Goal: Task Accomplishment & Management: Manage account settings

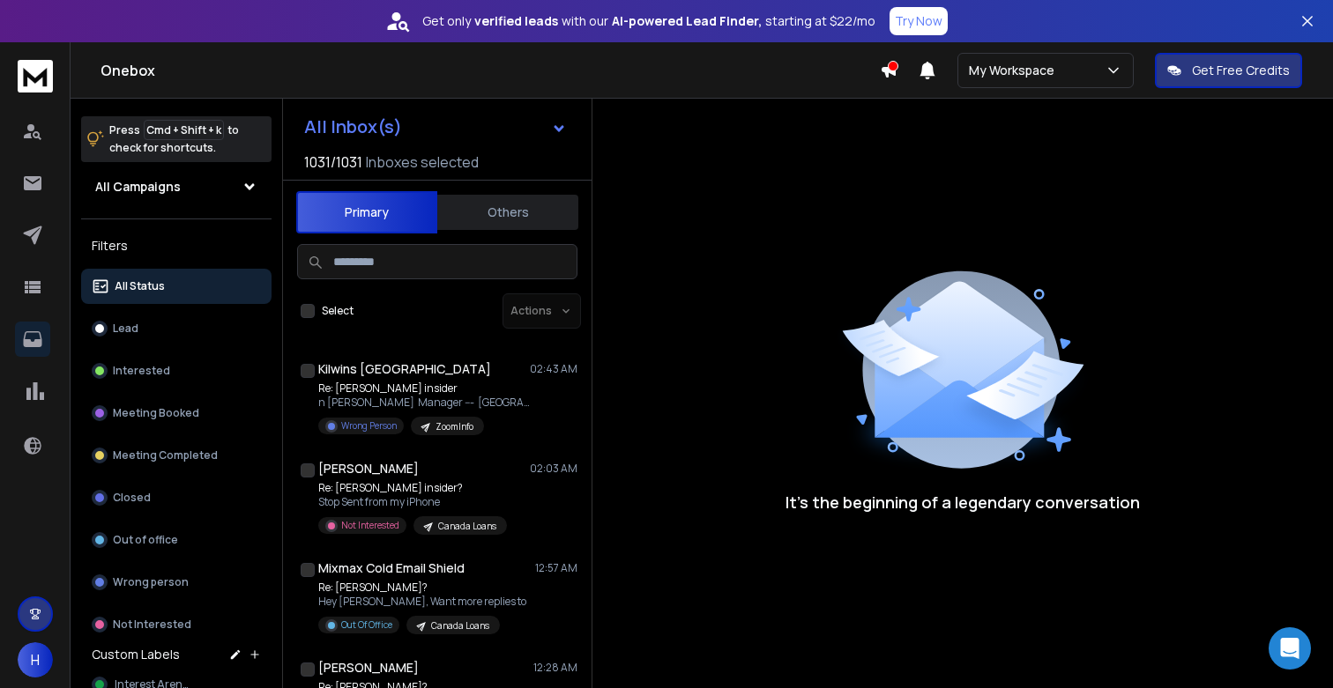
click at [526, 234] on div "Primary Others Select Actions Kilwins Jacksonville 02:43 AM Re: Dana insider n …" at bounding box center [437, 525] width 308 height 661
click at [522, 227] on button "Others" at bounding box center [507, 212] width 141 height 39
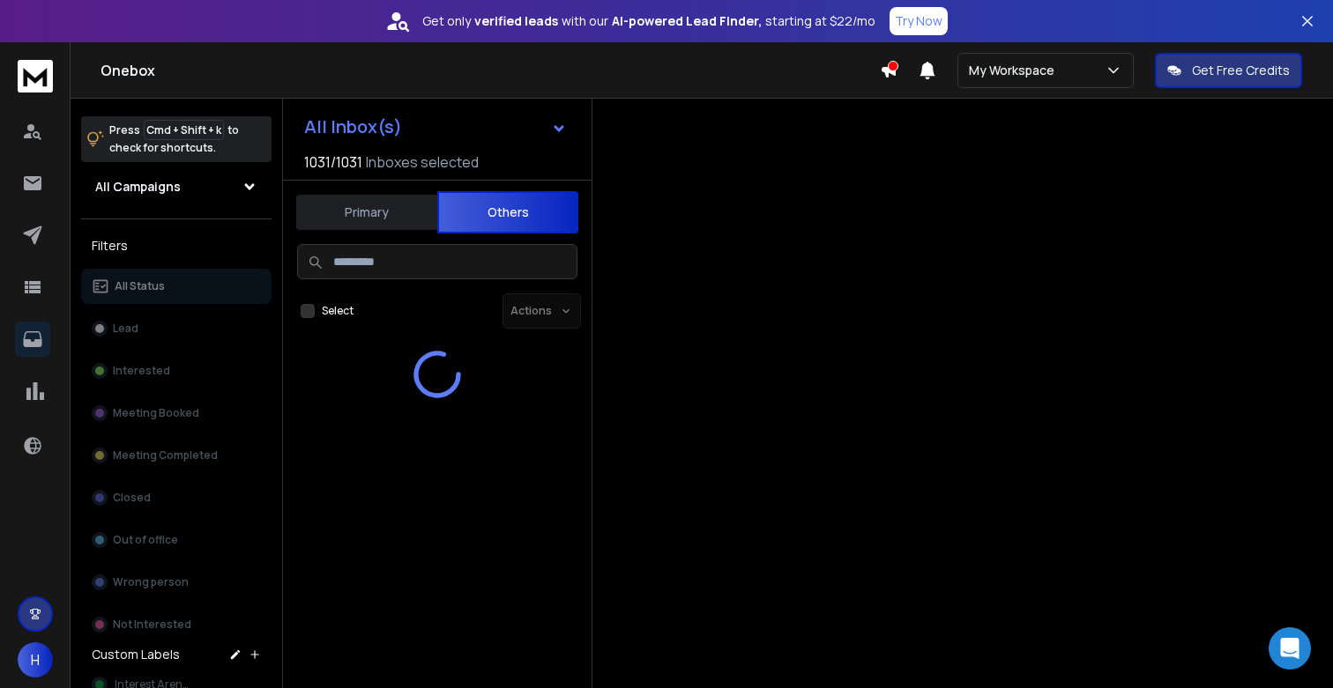
click at [521, 227] on button "Others" at bounding box center [507, 212] width 141 height 42
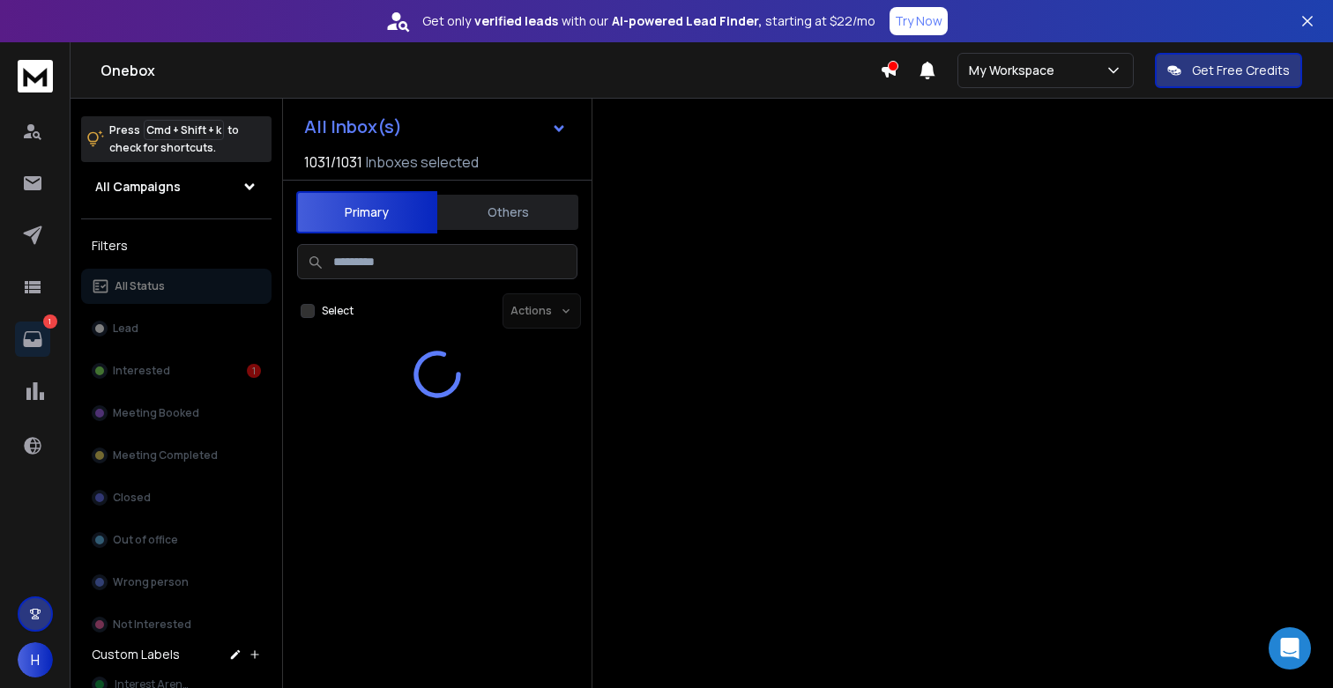
click at [388, 215] on button "Primary" at bounding box center [366, 212] width 141 height 42
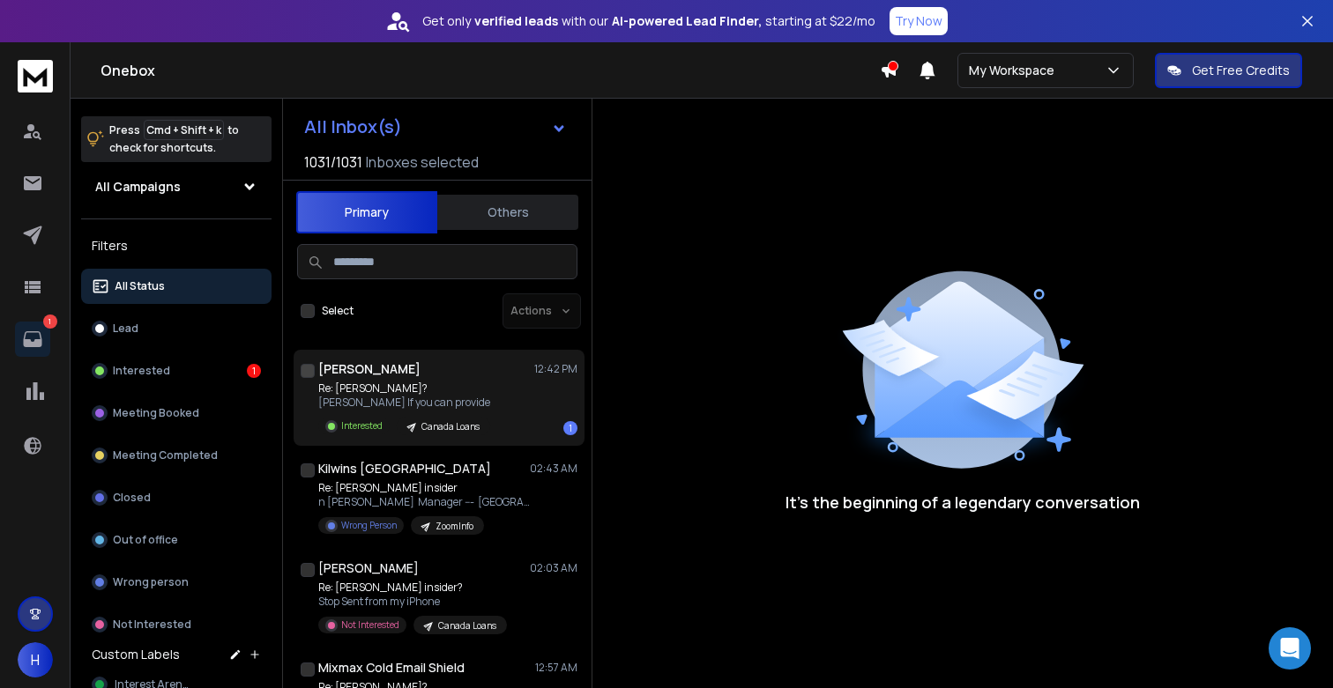
click at [530, 411] on div "Re: Kishan Cash? Taylor If you can provide Interested Canada Loans 1" at bounding box center [447, 409] width 259 height 54
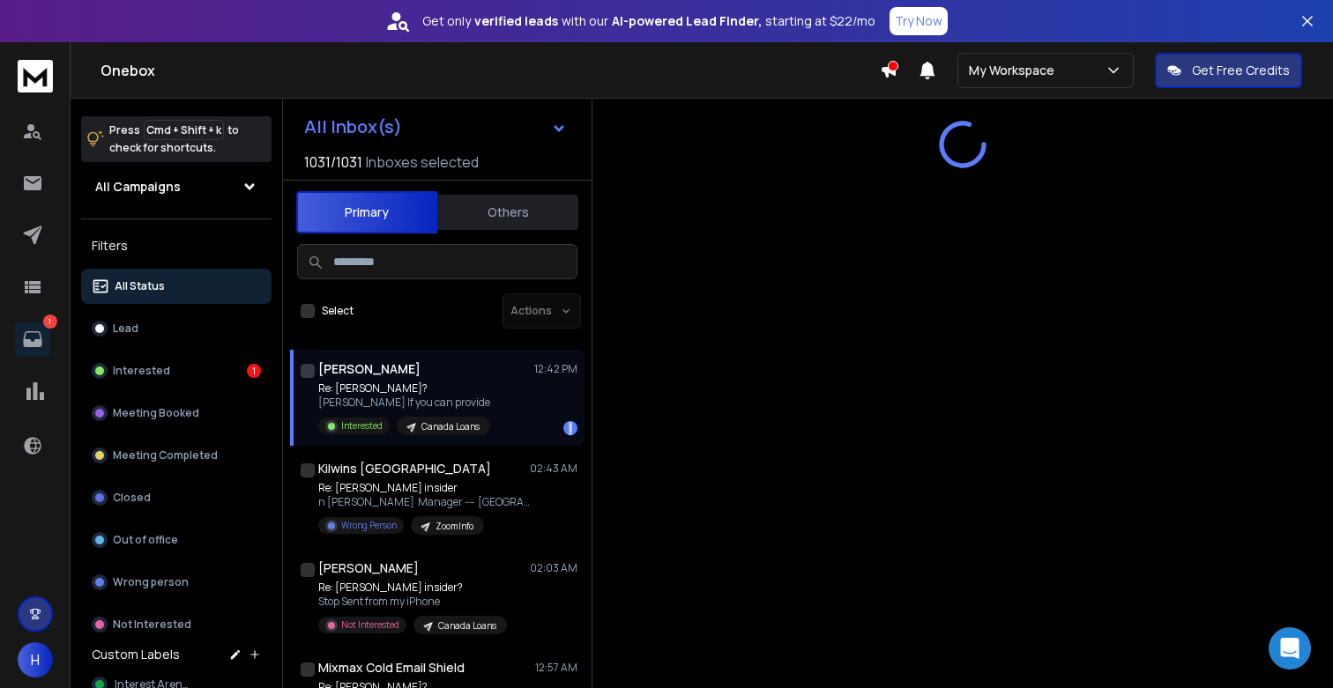
click at [530, 411] on div "Re: Kishan Cash? Taylor If you can provide Interested Canada Loans 1" at bounding box center [447, 409] width 259 height 54
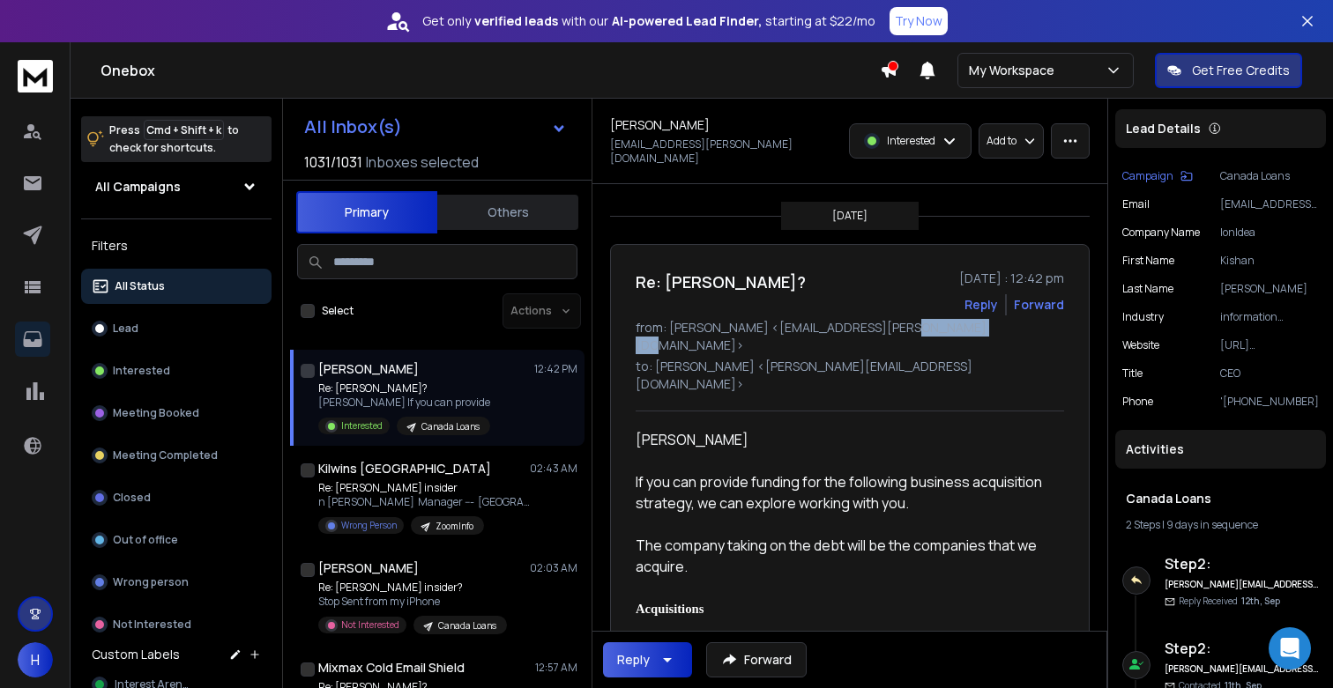
drag, startPoint x: 962, startPoint y: 316, endPoint x: 895, endPoint y: 313, distance: 68.0
click at [895, 319] on p "from: Kishan Ananthram <kishan.ananthram@ionidea.com>" at bounding box center [849, 336] width 428 height 35
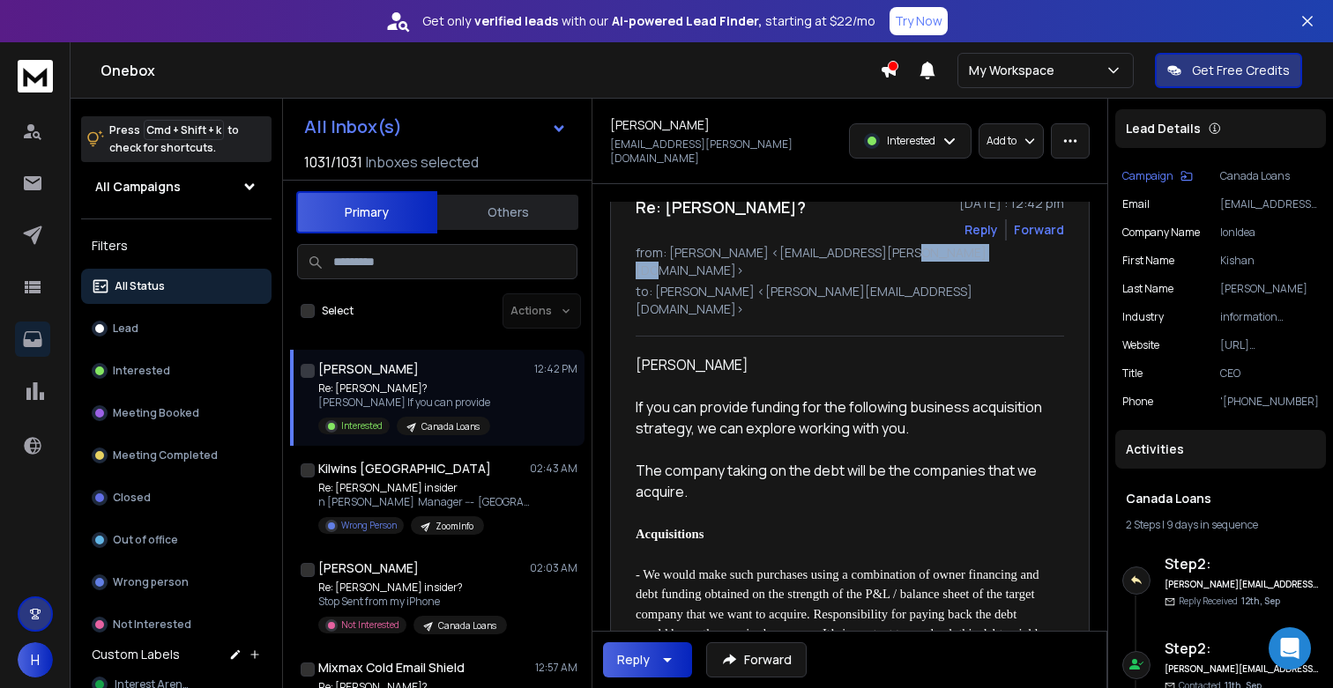
scroll to position [5, 0]
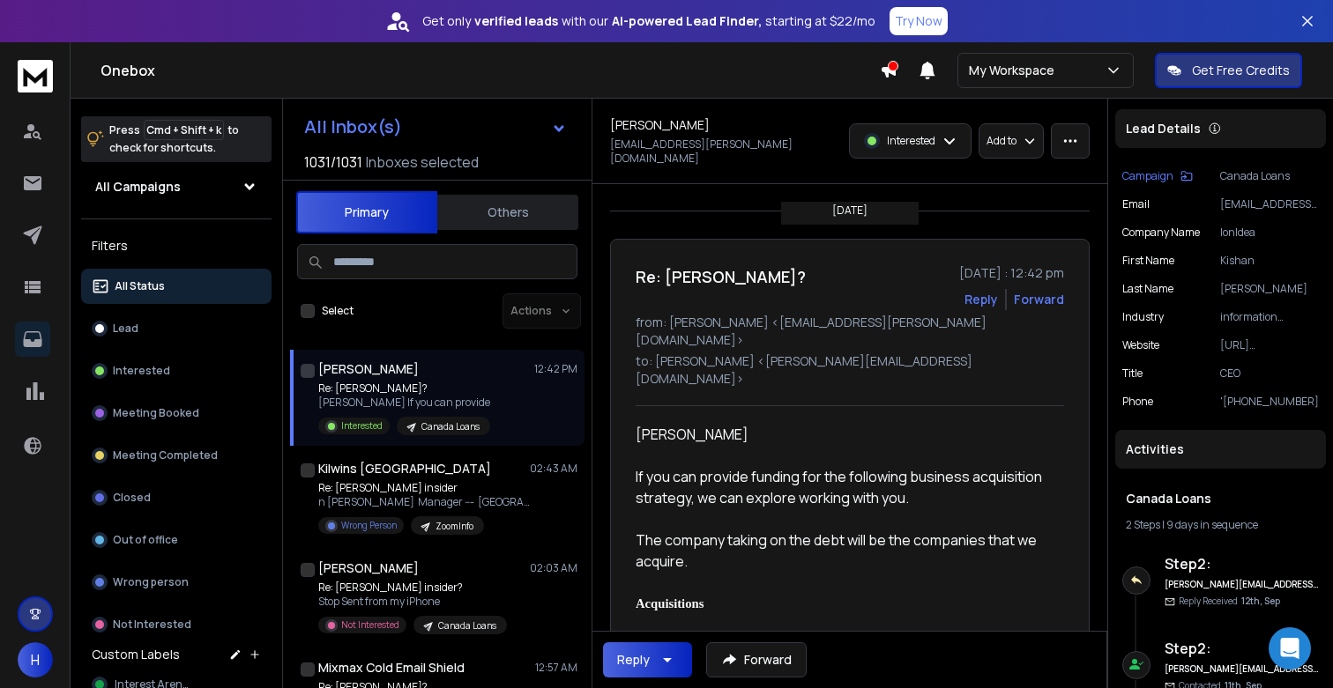
click at [467, 247] on input at bounding box center [437, 261] width 280 height 35
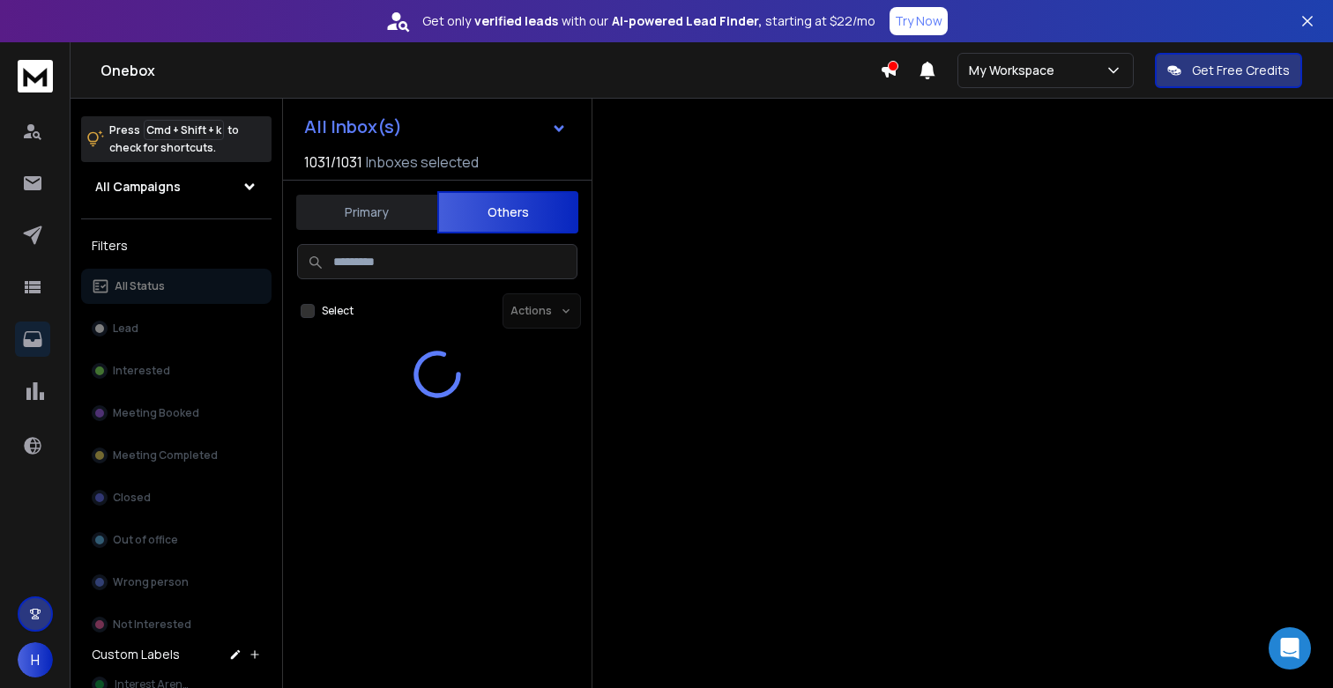
click at [469, 221] on button "Others" at bounding box center [507, 212] width 141 height 42
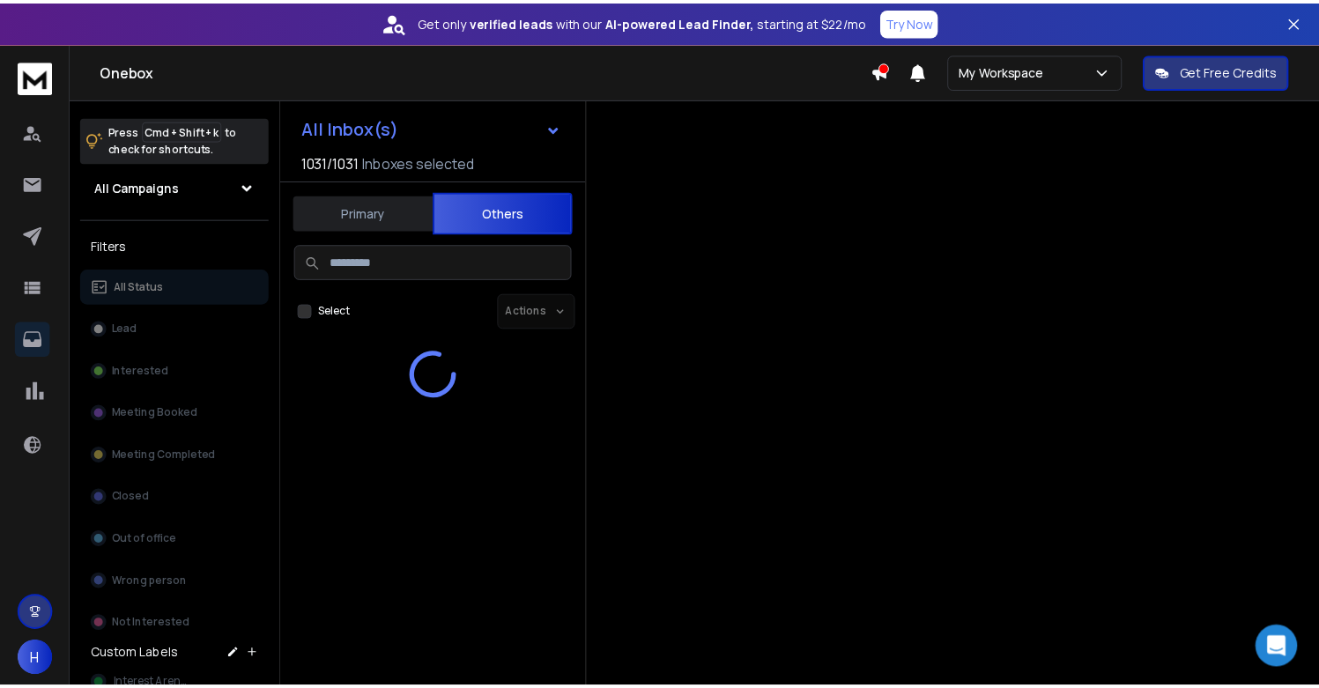
scroll to position [0, 0]
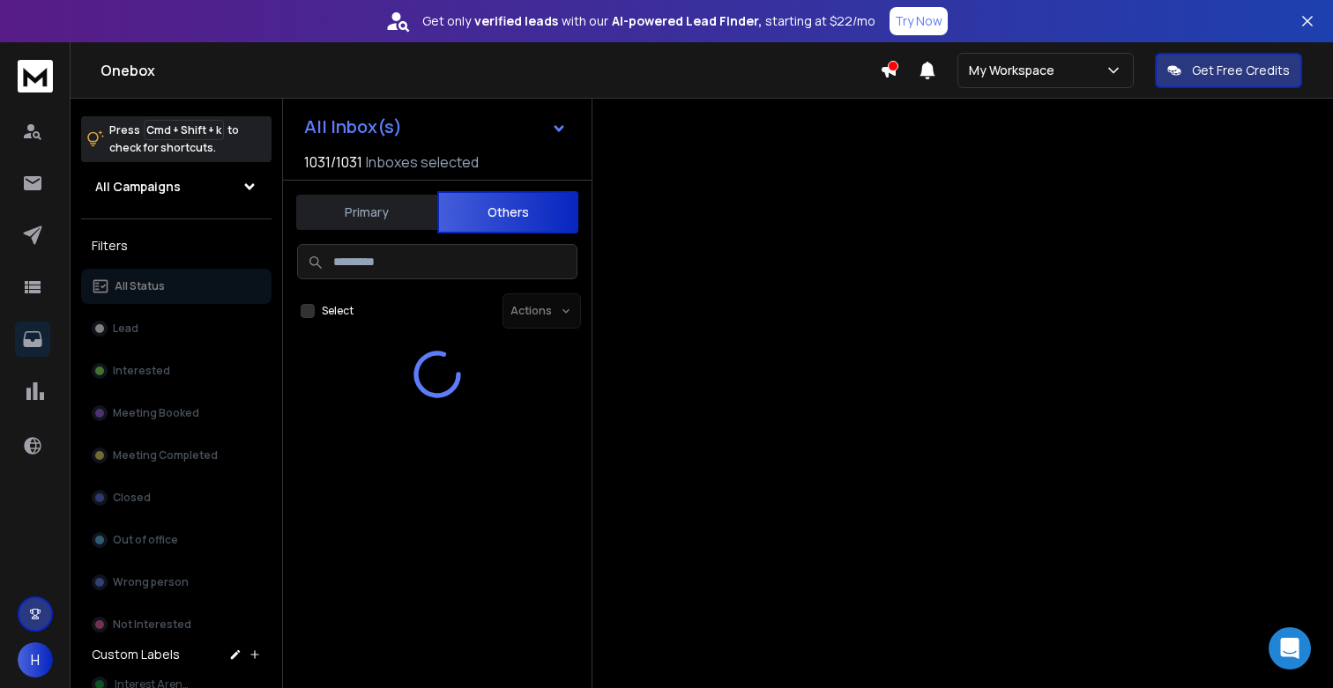
click at [469, 220] on button "Others" at bounding box center [507, 212] width 141 height 42
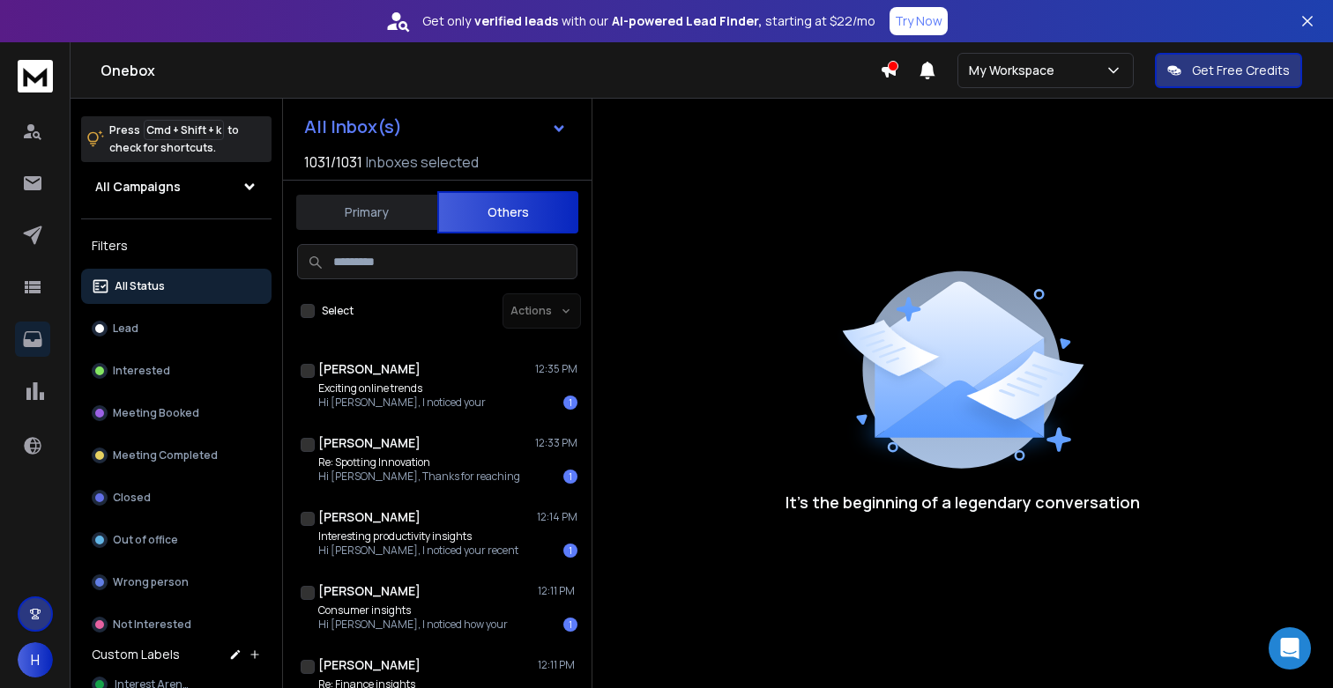
click at [381, 219] on button "Primary" at bounding box center [366, 212] width 141 height 39
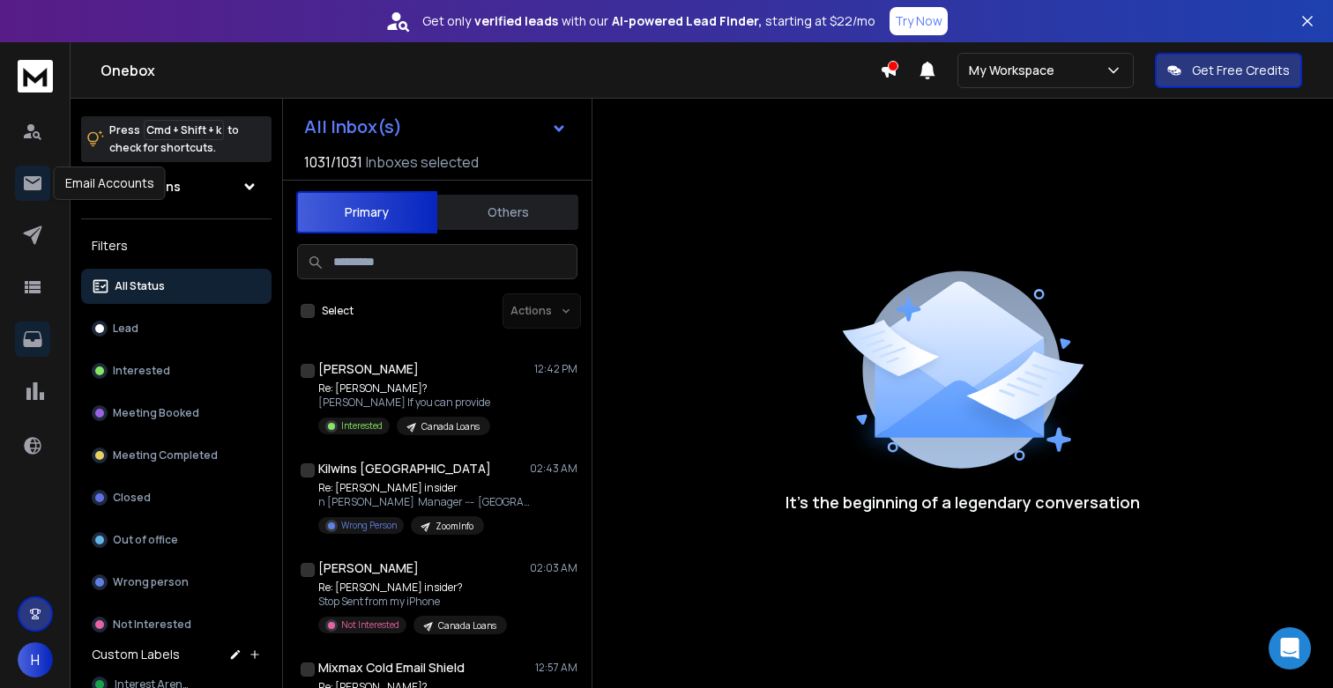
click at [39, 191] on icon at bounding box center [32, 183] width 21 height 21
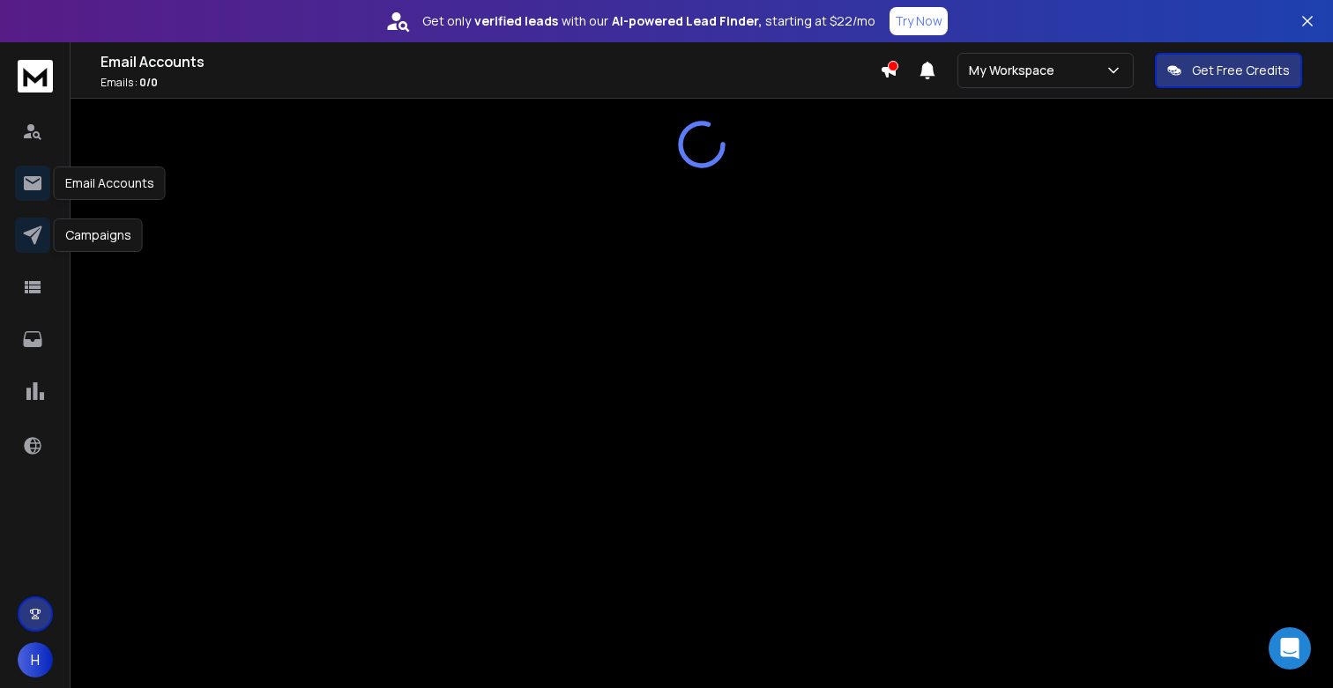
click at [34, 230] on icon at bounding box center [32, 235] width 19 height 19
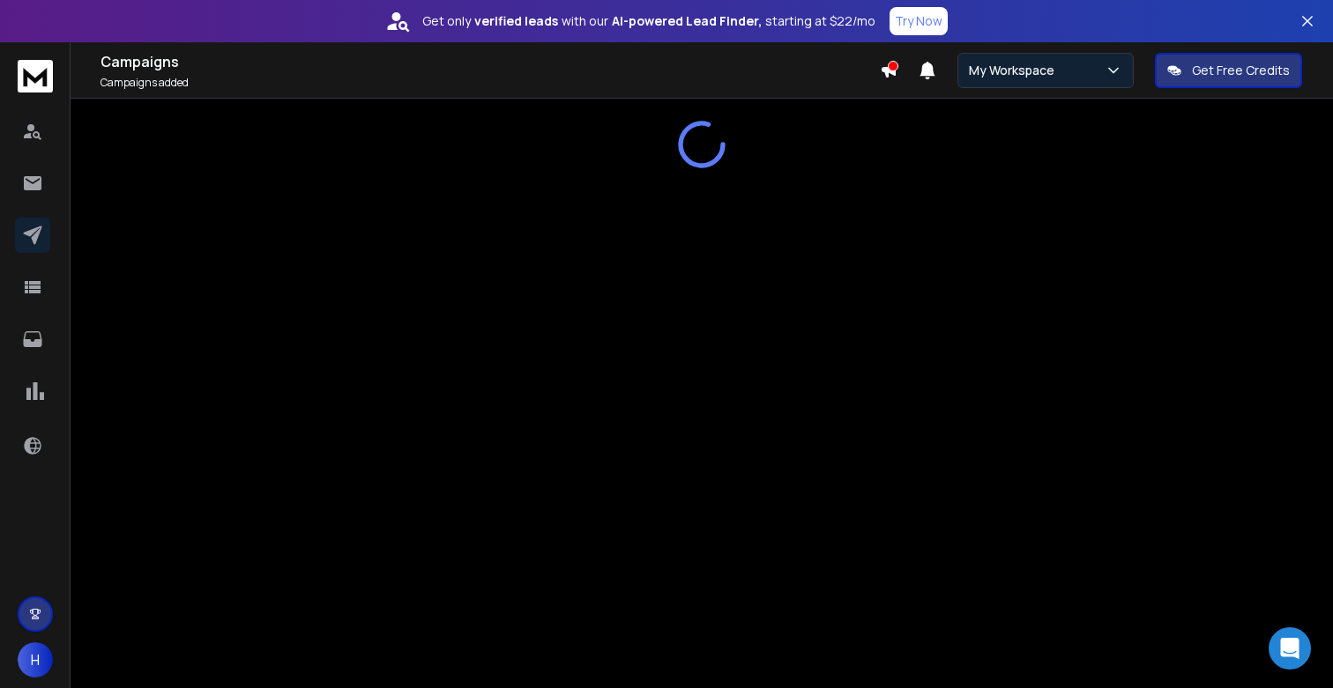
click at [1049, 77] on p "My Workspace" at bounding box center [1015, 71] width 93 height 18
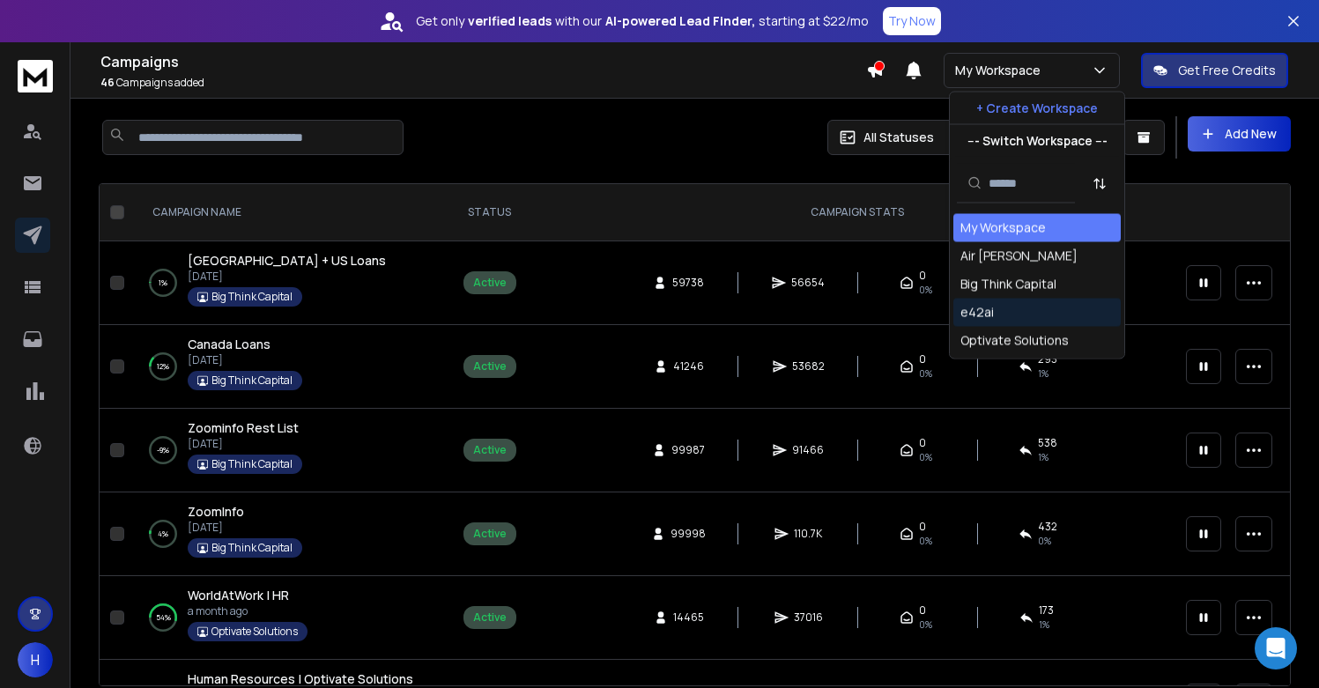
click at [1040, 314] on div "e42ai" at bounding box center [1037, 313] width 167 height 28
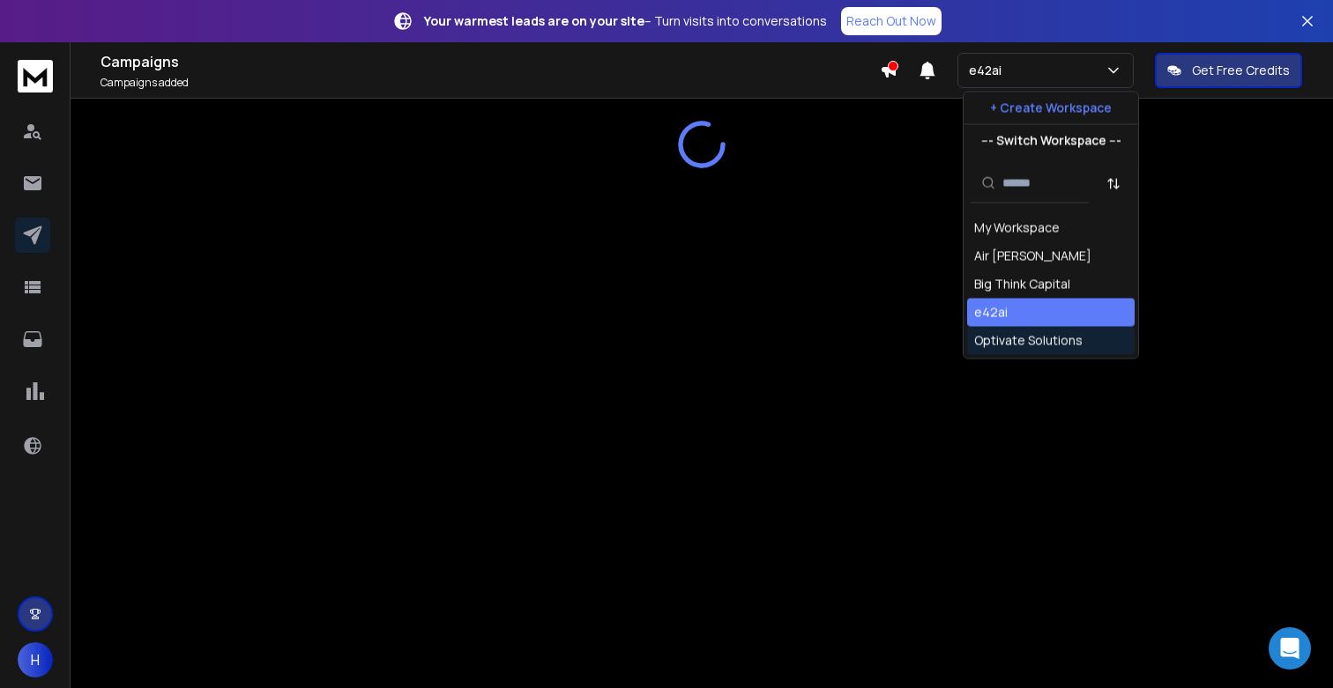
click at [1038, 332] on div "Optivate Solutions" at bounding box center [1028, 341] width 108 height 18
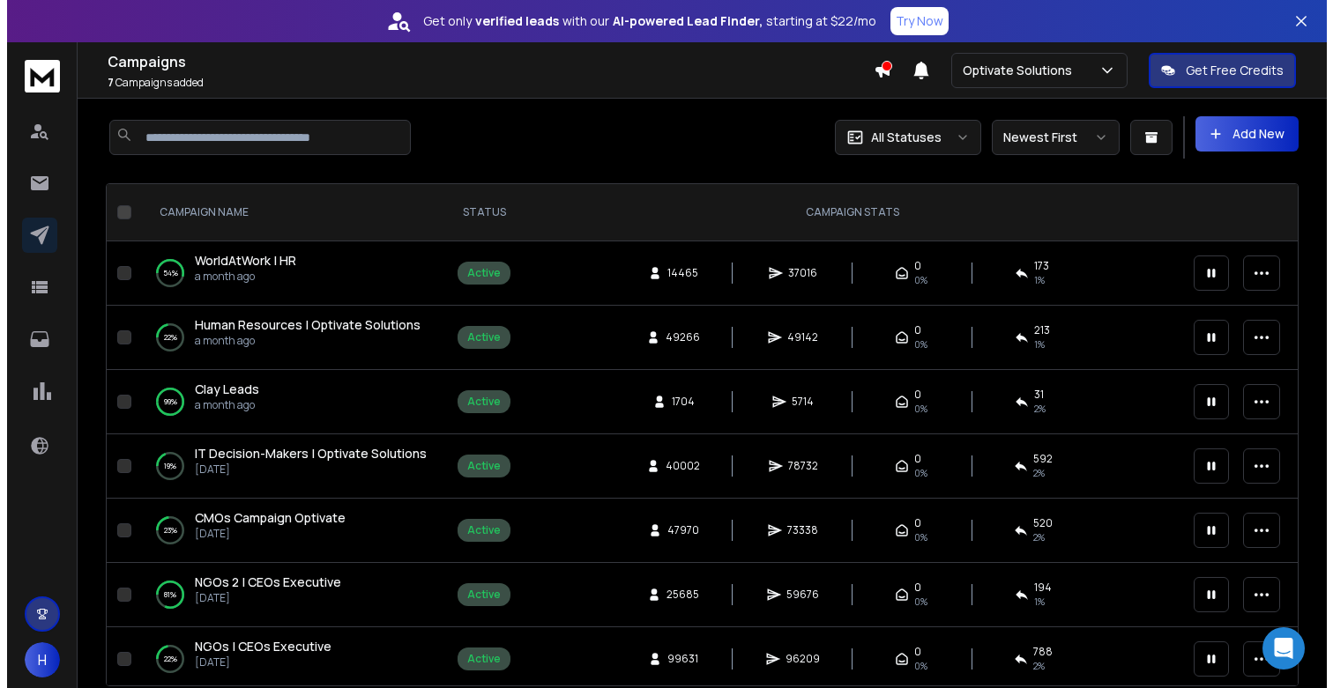
scroll to position [19, 0]
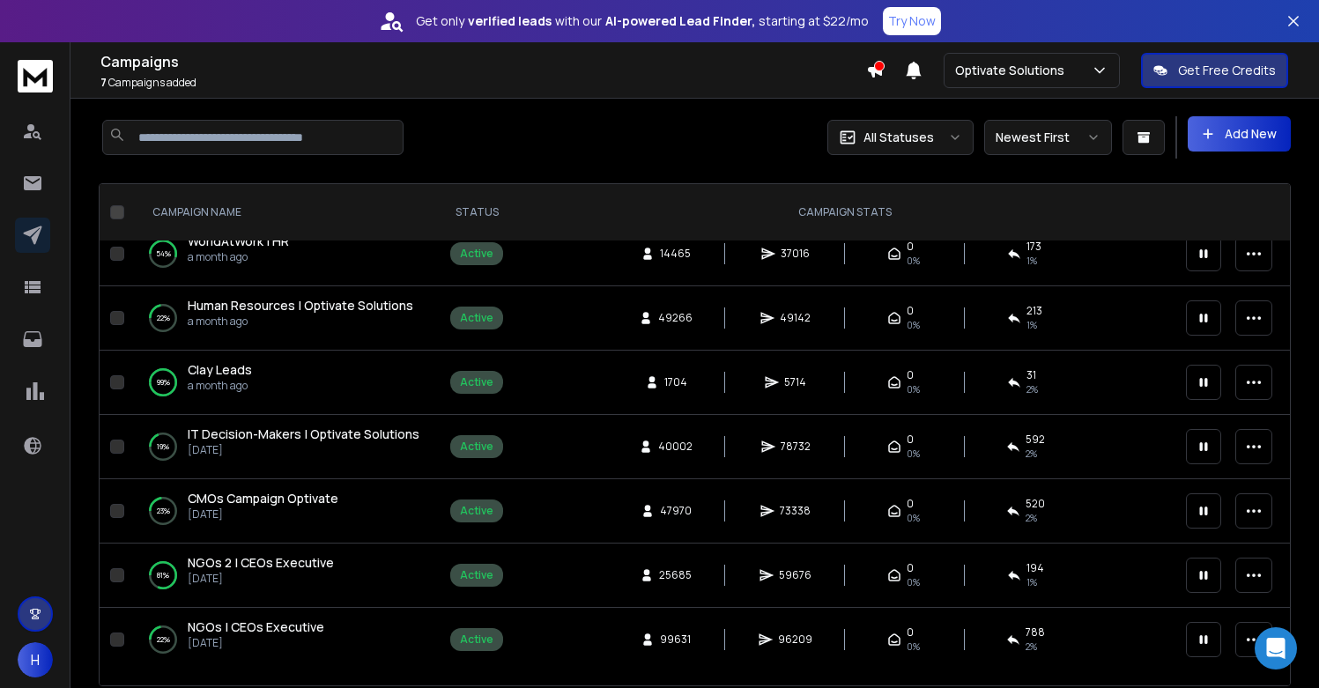
click at [270, 634] on span "NGOs | CEOs Executive" at bounding box center [256, 627] width 137 height 17
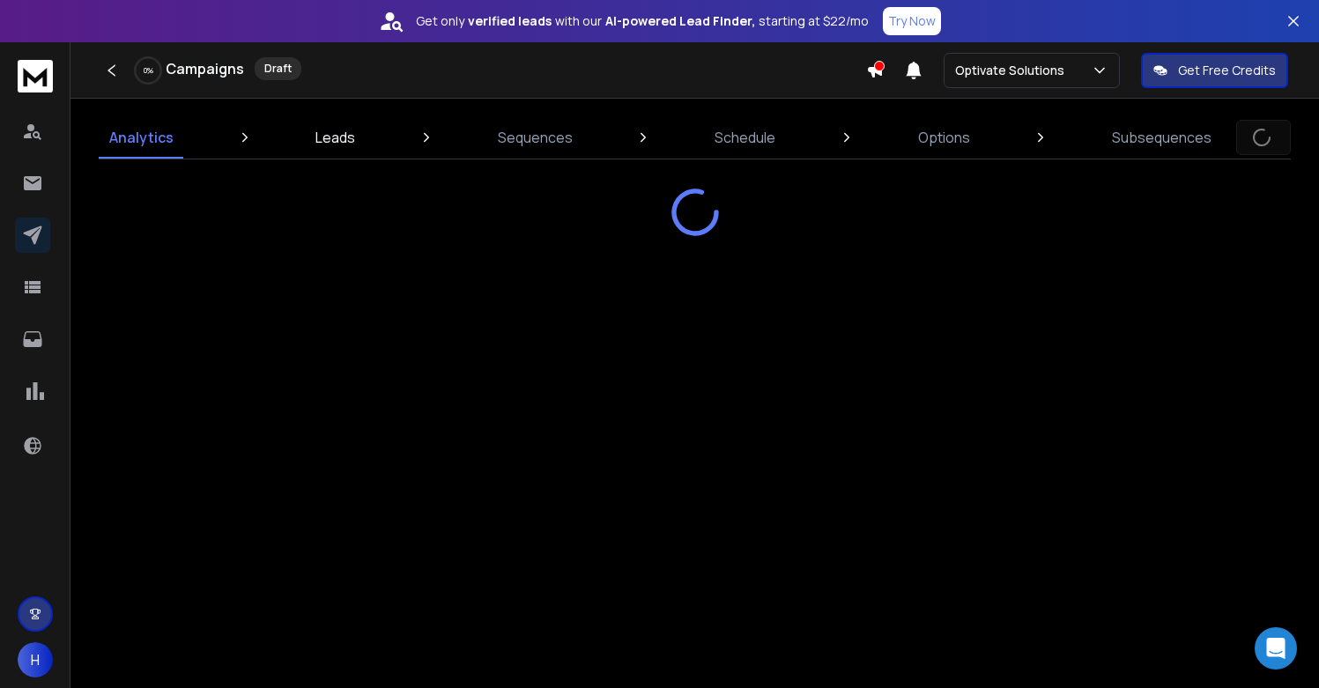
click at [354, 137] on link "Leads" at bounding box center [335, 137] width 61 height 42
